Goal: Task Accomplishment & Management: Manage account settings

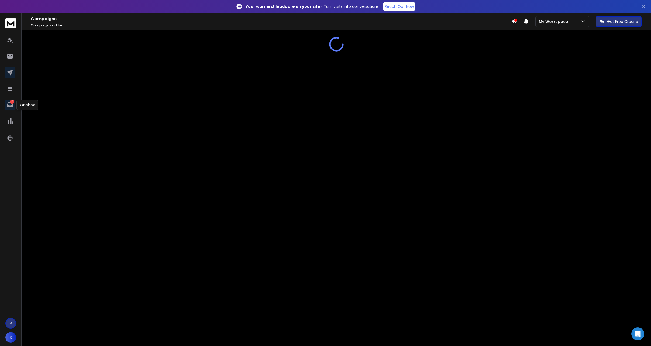
click at [12, 106] on icon at bounding box center [10, 104] width 6 height 5
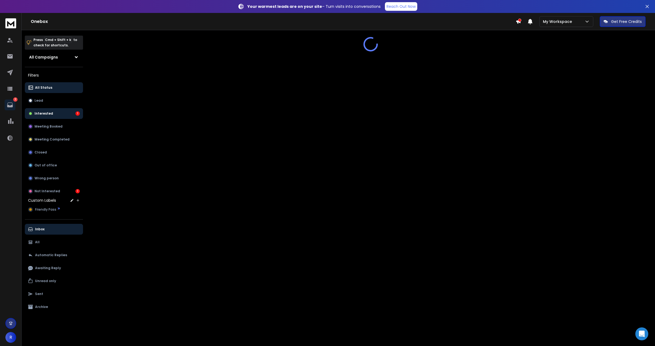
click at [47, 116] on div "Interested" at bounding box center [40, 113] width 25 height 5
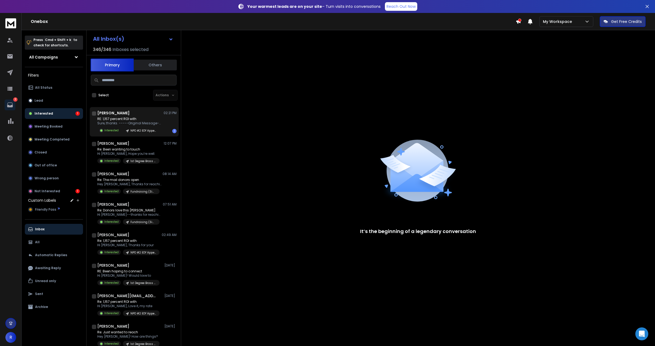
click at [136, 117] on p "RE: 1,157 percent ROI with" at bounding box center [129, 119] width 65 height 4
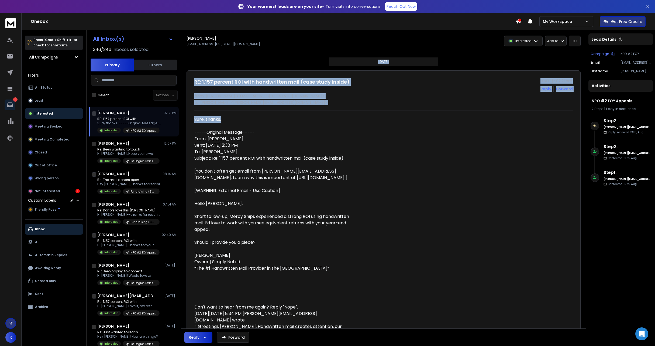
drag, startPoint x: 239, startPoint y: 120, endPoint x: 197, endPoint y: 63, distance: 70.5
click at [197, 63] on div "Today RE: 1,157 percent ROI with handwritten mail (case study inside) 19 August…" at bounding box center [383, 225] width 405 height 336
copy div "Today RE: 1,157 percent ROI with handwritten mail (case study inside) 19 August…"
click at [133, 82] on input at bounding box center [134, 80] width 86 height 11
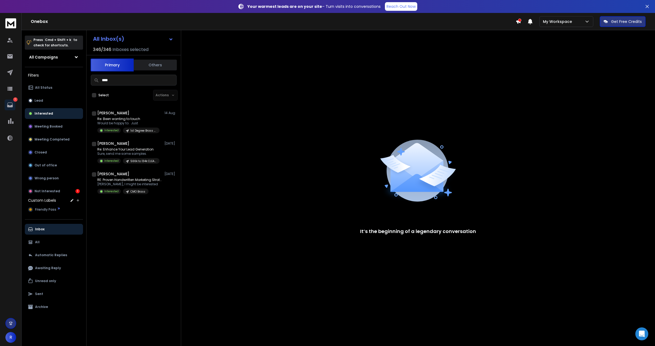
type input "****"
drag, startPoint x: 133, startPoint y: 82, endPoint x: 129, endPoint y: 112, distance: 30.5
click at [129, 112] on div "Jeff Fenster 14 Aug" at bounding box center [136, 112] width 79 height 5
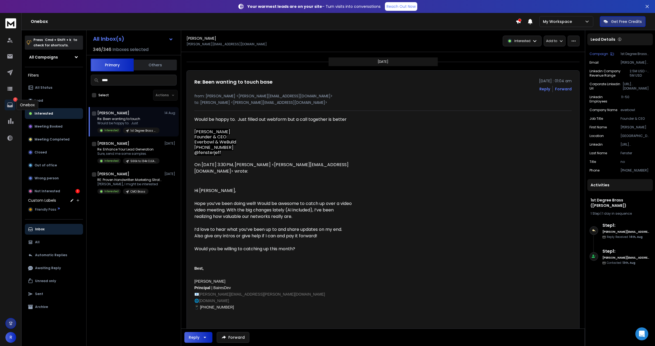
click at [12, 105] on icon at bounding box center [10, 104] width 6 height 5
drag, startPoint x: 229, startPoint y: 95, endPoint x: 266, endPoint y: 95, distance: 36.9
click at [266, 95] on p "from: Jeff Fenster <jeff@everbowl.com>" at bounding box center [382, 95] width 377 height 5
copy p "jeff@everbowl.com"
click at [69, 191] on button "Not Interested 1" at bounding box center [54, 191] width 58 height 11
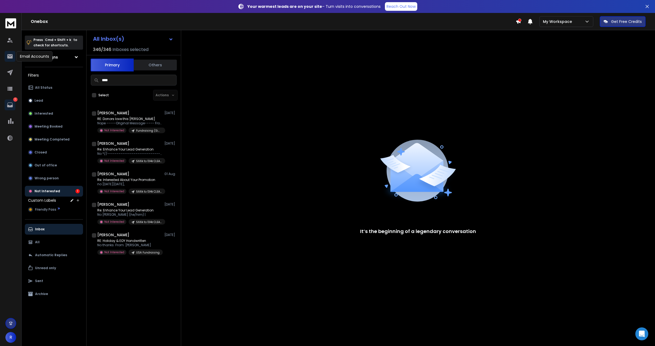
click at [11, 58] on icon at bounding box center [10, 56] width 6 height 6
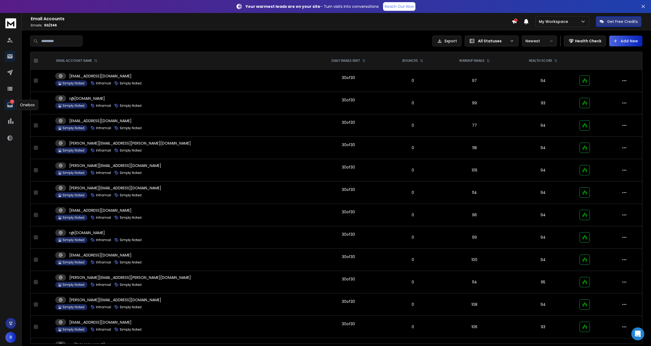
click at [9, 105] on icon at bounding box center [10, 105] width 6 height 6
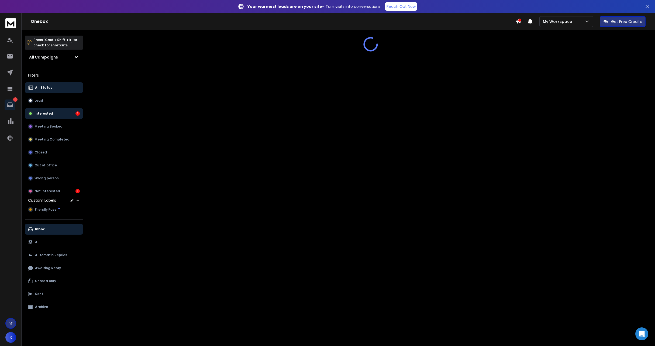
click at [58, 113] on button "Interested 1" at bounding box center [54, 113] width 58 height 11
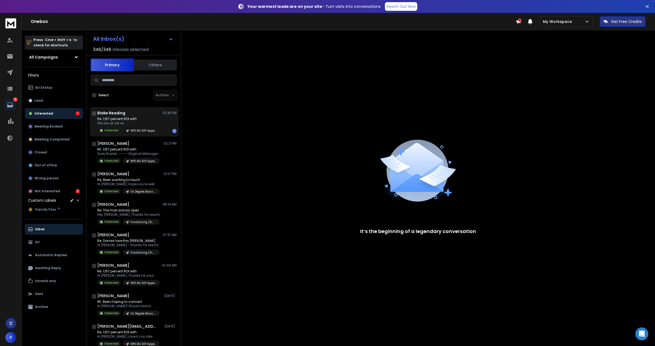
click at [142, 116] on div "Blake Reading 02:35 PM Re: 1,157 percent ROI with We are all set on Interested …" at bounding box center [136, 121] width 79 height 23
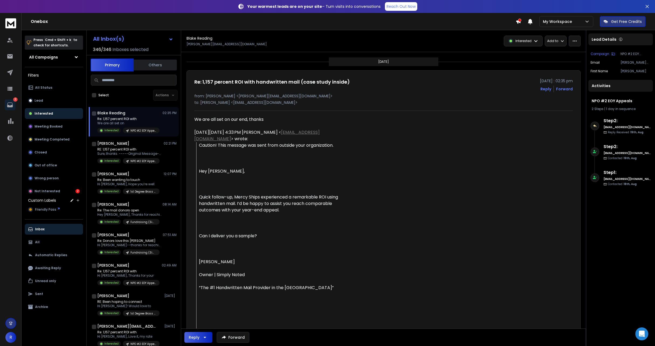
click at [52, 197] on div "Custom Labels" at bounding box center [54, 200] width 58 height 8
click at [54, 192] on p "Not Interested" at bounding box center [47, 191] width 26 height 4
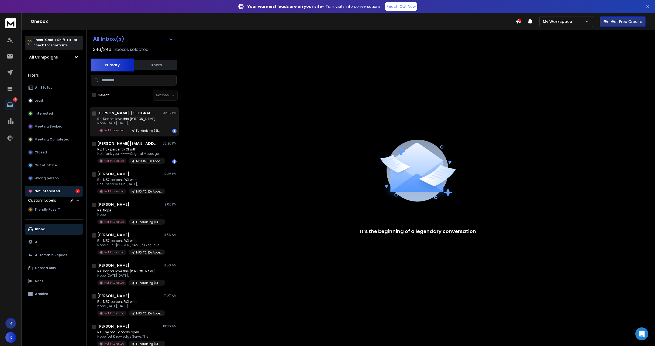
click at [142, 115] on div "Micaela Birmingham 02:32 PM" at bounding box center [136, 112] width 79 height 5
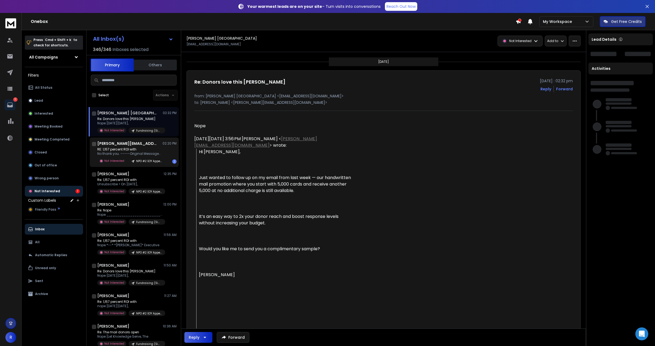
click at [131, 154] on p "No thank you. -----Original Message-----" at bounding box center [129, 153] width 65 height 4
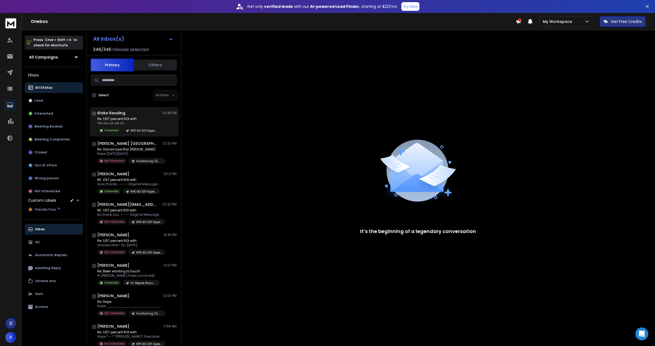
click at [143, 122] on p "We are all set on" at bounding box center [128, 123] width 62 height 4
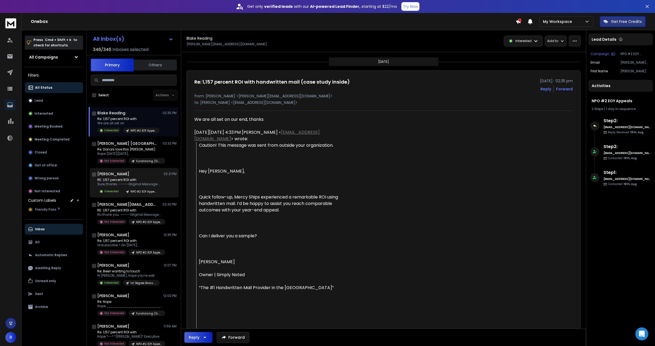
click at [131, 182] on p "RE: 1,157 percent ROI with" at bounding box center [129, 180] width 65 height 4
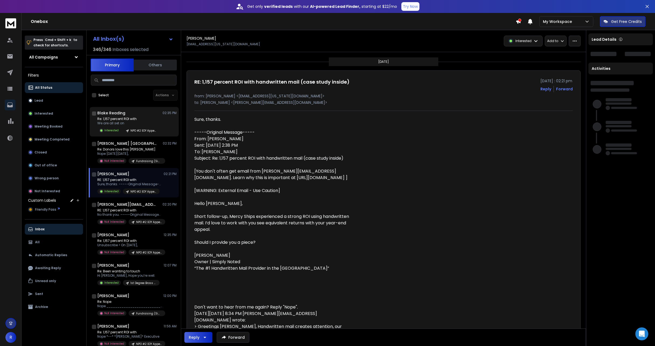
click at [130, 112] on div "[PERSON_NAME] Reading 02:35 PM" at bounding box center [136, 112] width 79 height 5
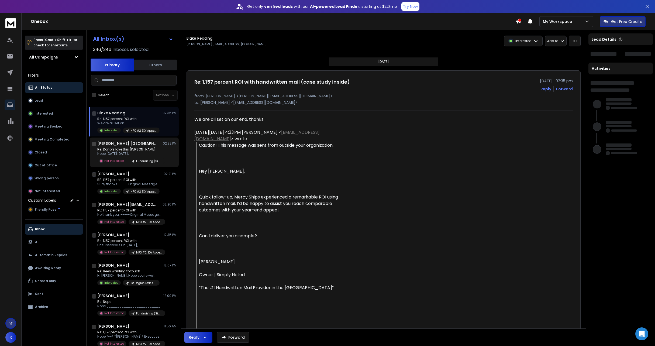
click at [122, 150] on p "Re: Donors love this [PERSON_NAME]" at bounding box center [129, 149] width 65 height 4
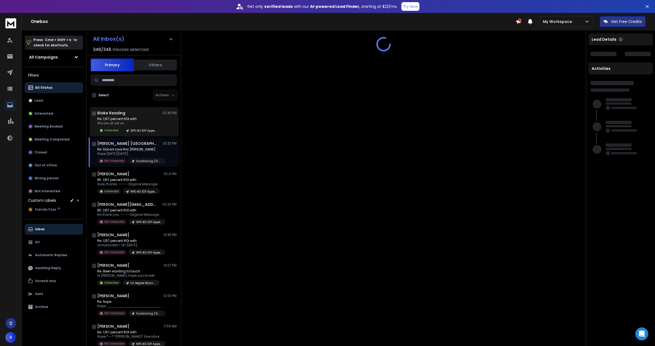
click at [128, 112] on div "[PERSON_NAME] Reading 02:35 PM" at bounding box center [136, 112] width 79 height 5
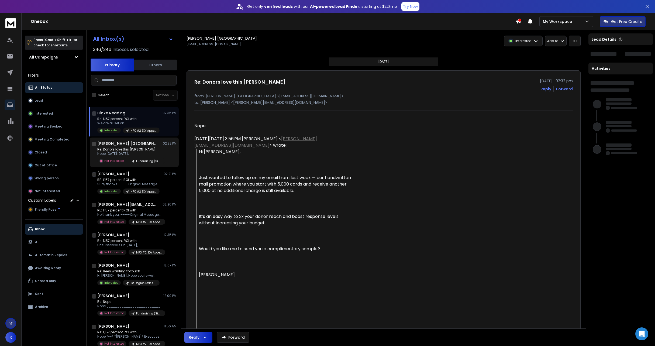
click at [121, 145] on h1 "[PERSON_NAME] [GEOGRAPHIC_DATA]" at bounding box center [126, 143] width 59 height 5
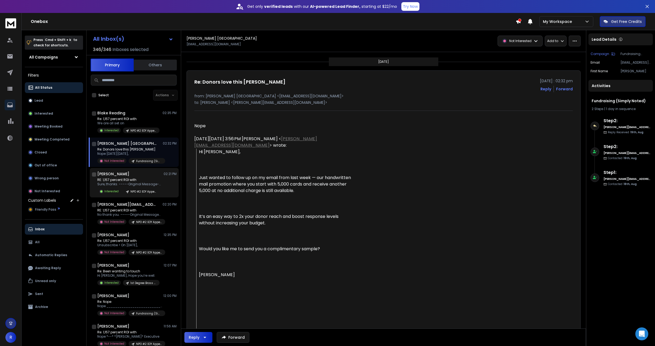
click at [128, 192] on div at bounding box center [127, 191] width 3 height 3
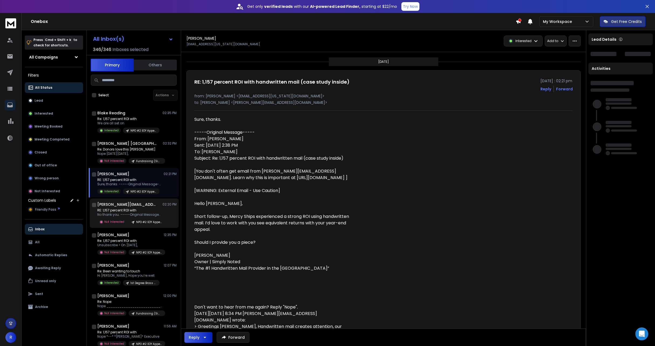
click at [127, 206] on h1 "[PERSON_NAME][EMAIL_ADDRESS][DOMAIN_NAME]" at bounding box center [126, 204] width 59 height 5
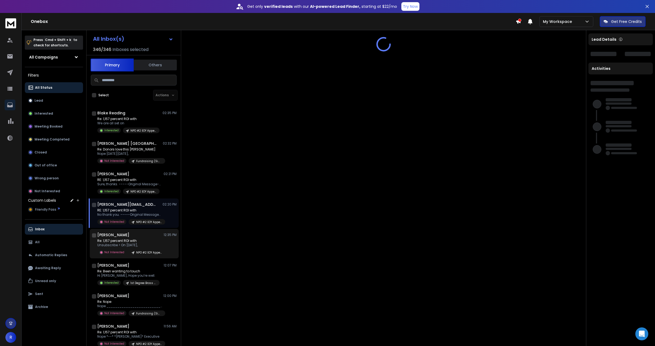
click at [127, 238] on div "[PERSON_NAME] 12:35 PM Re: 1,157 percent ROI with Unsubscribe > On [DATE], Not …" at bounding box center [136, 243] width 79 height 23
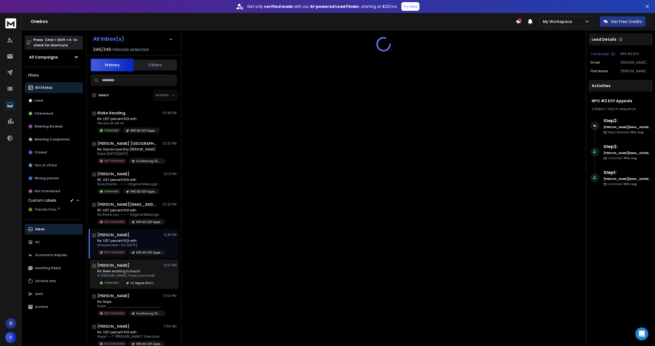
click at [125, 278] on div "Re: Been wanting to touch Hi [PERSON_NAME], Hope you’re well. Interested 1st De…" at bounding box center [128, 277] width 62 height 16
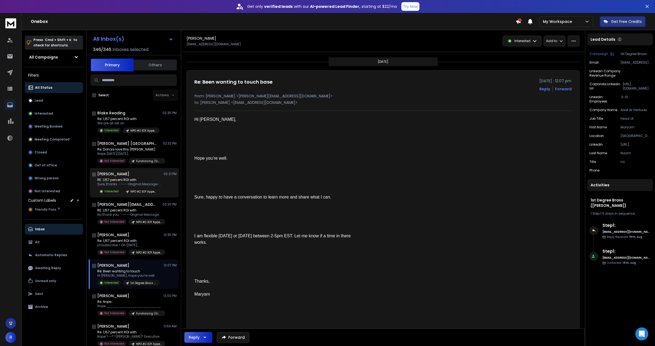
click at [122, 185] on p "Sure, thanks. -----Original Message----- From:" at bounding box center [129, 184] width 65 height 4
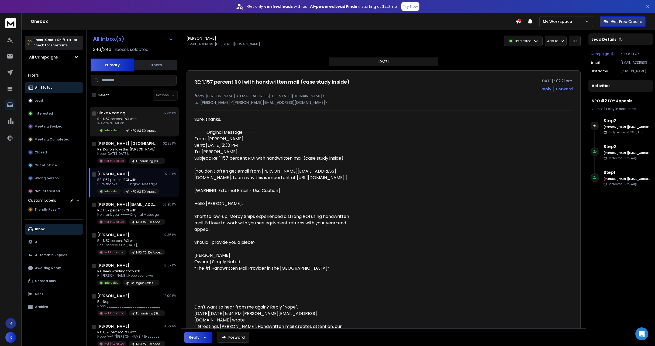
click at [133, 117] on p "Re: 1,157 percent ROI with" at bounding box center [128, 119] width 62 height 4
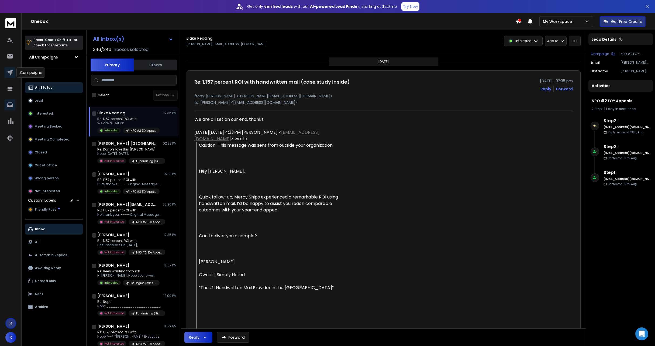
click at [9, 71] on icon at bounding box center [10, 72] width 6 height 6
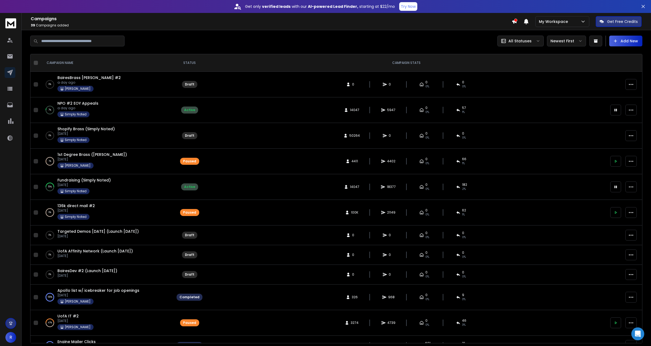
click at [119, 161] on div "1 % 1st Degree Brass ([PERSON_NAME]) [DATE] [PERSON_NAME]" at bounding box center [107, 161] width 122 height 19
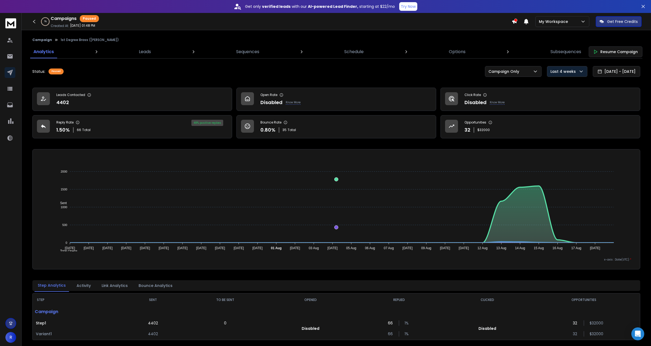
click at [563, 74] on button "Last 4 weeks" at bounding box center [567, 71] width 40 height 11
click at [558, 109] on div "Month to date" at bounding box center [552, 108] width 27 height 5
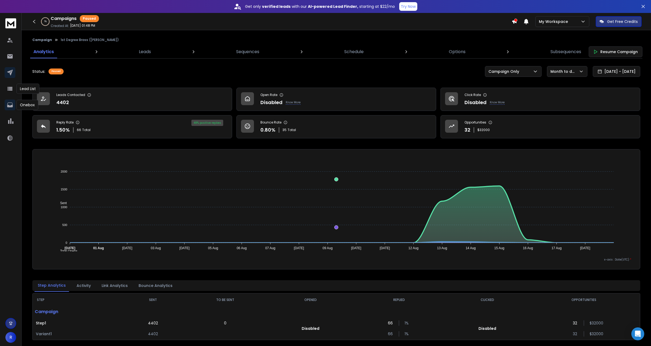
click at [11, 102] on icon at bounding box center [10, 105] width 6 height 6
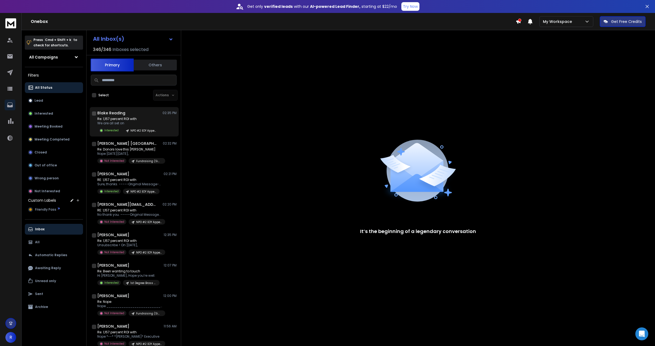
click at [123, 112] on h1 "Blake Reading" at bounding box center [111, 112] width 28 height 5
